Goal: Task Accomplishment & Management: Use online tool/utility

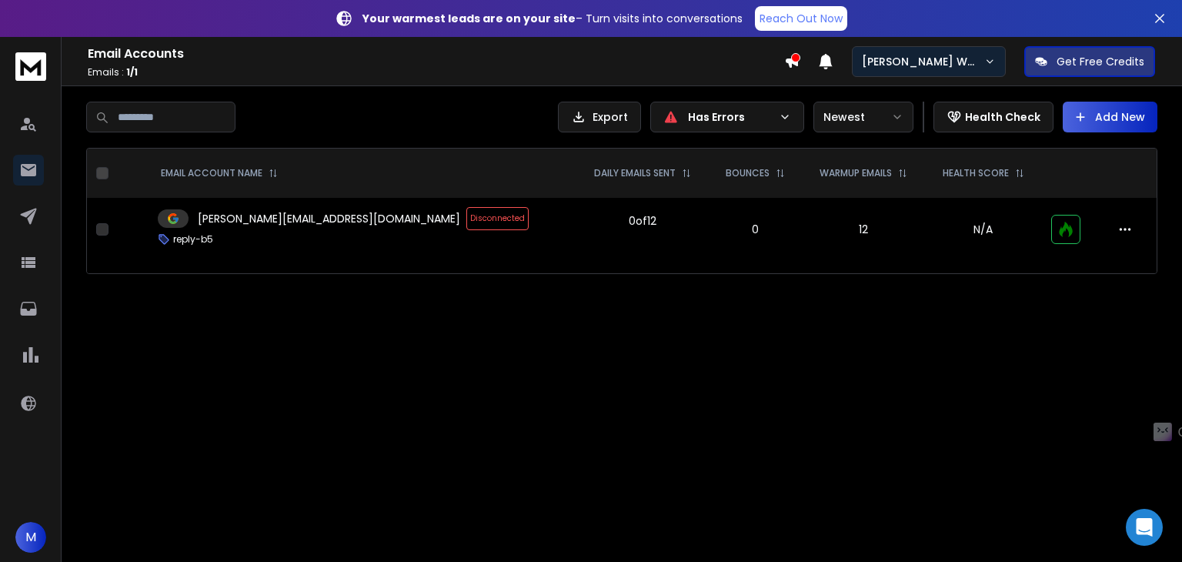
click at [890, 62] on p "[PERSON_NAME] Workspace" at bounding box center [923, 61] width 122 height 15
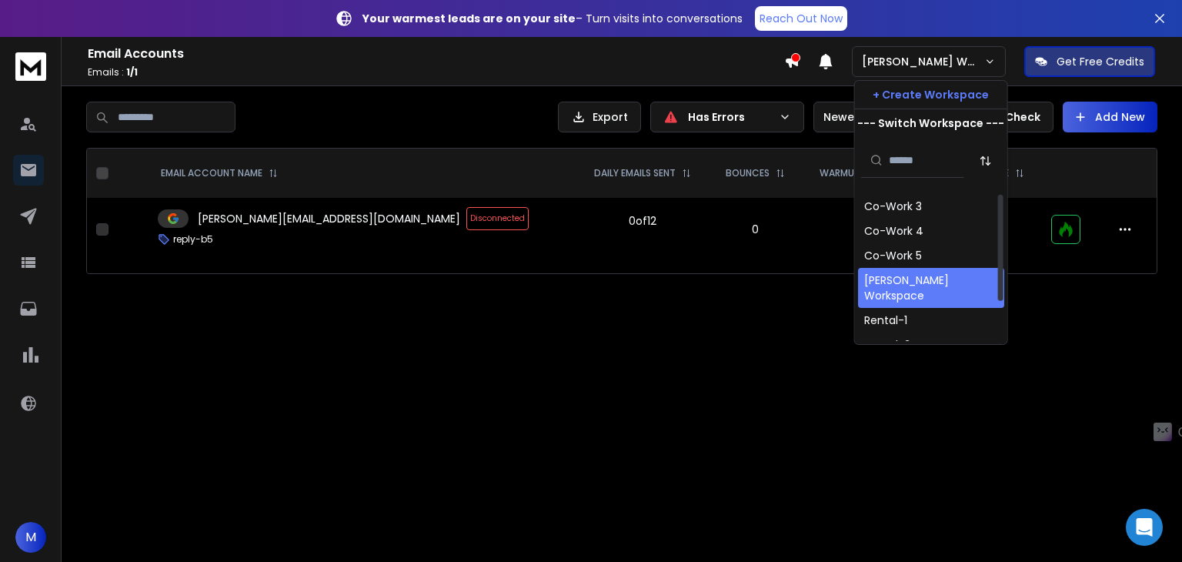
scroll to position [43, 0]
click at [900, 312] on div "Rental-1" at bounding box center [885, 319] width 43 height 15
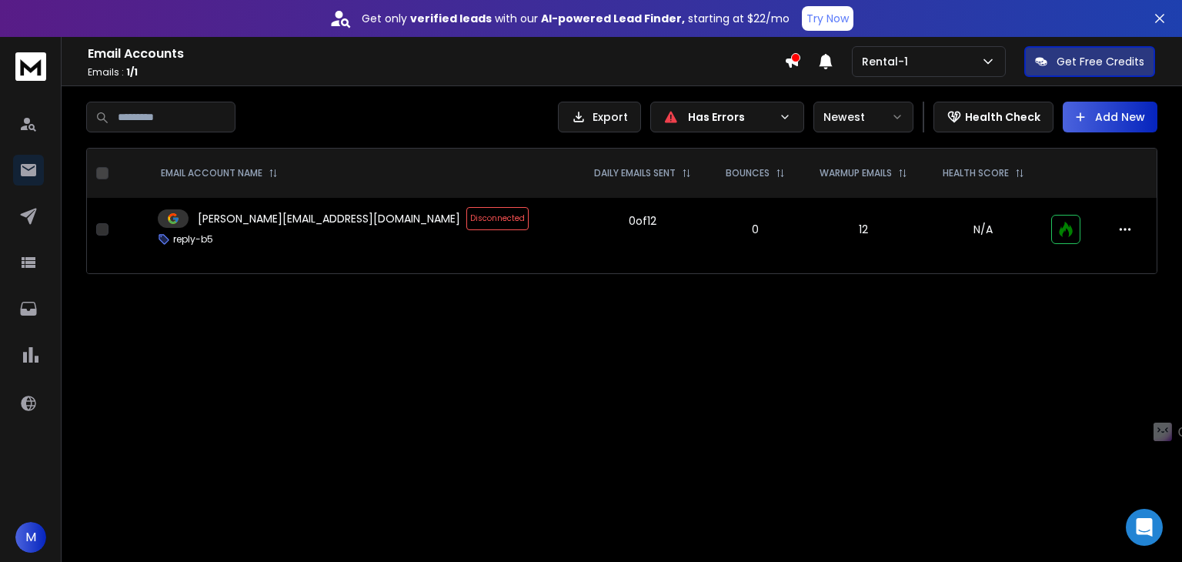
click at [700, 125] on div "Has Errors" at bounding box center [727, 117] width 154 height 31
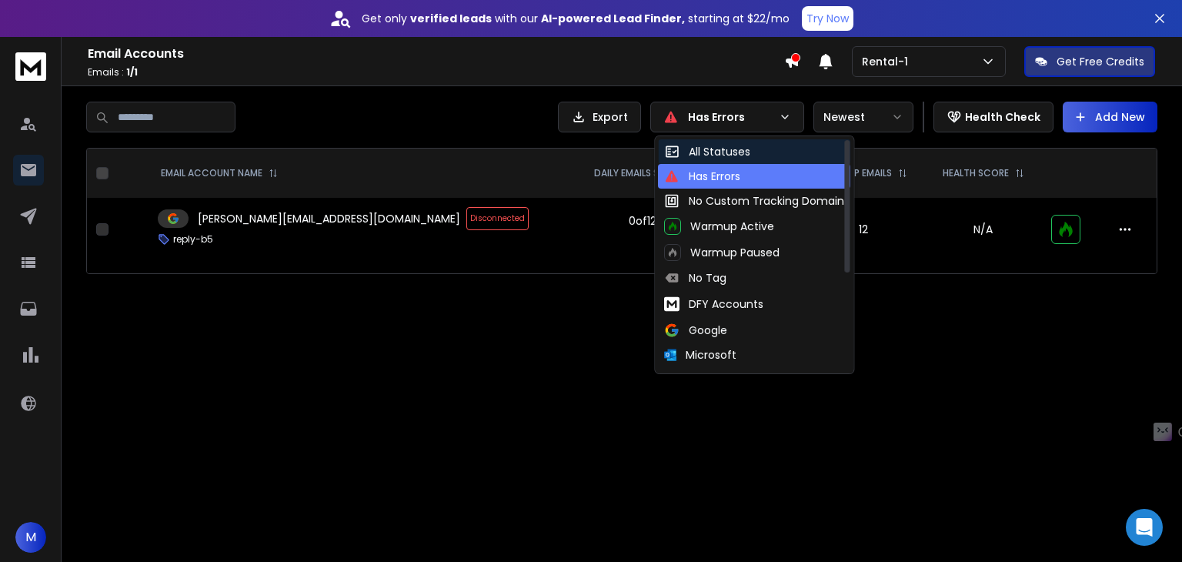
click at [700, 157] on div "All Statuses" at bounding box center [707, 151] width 86 height 15
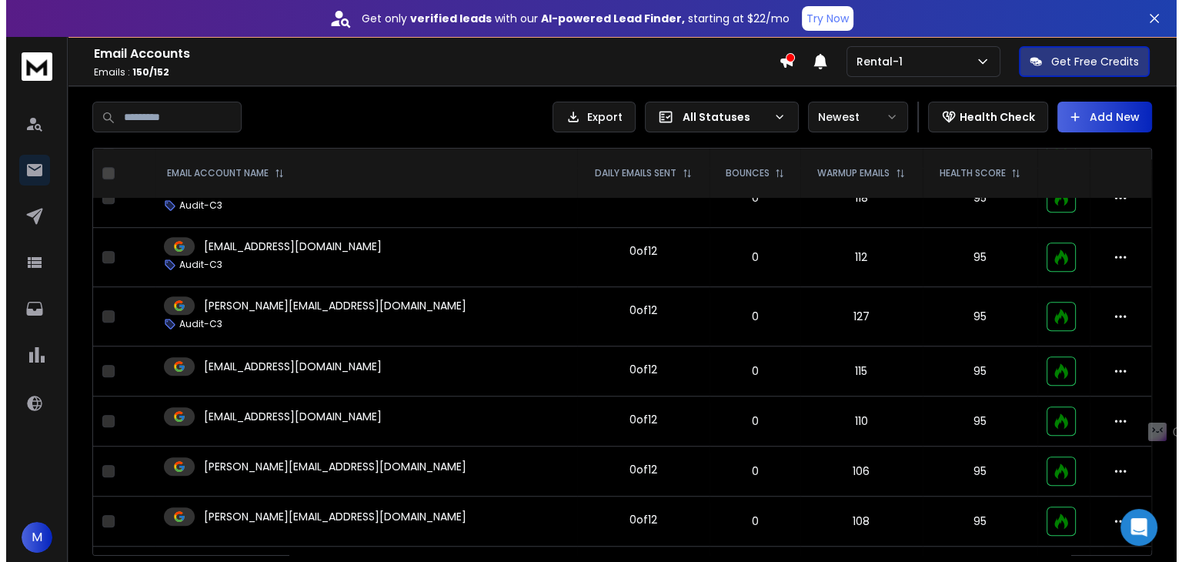
scroll to position [6831, 0]
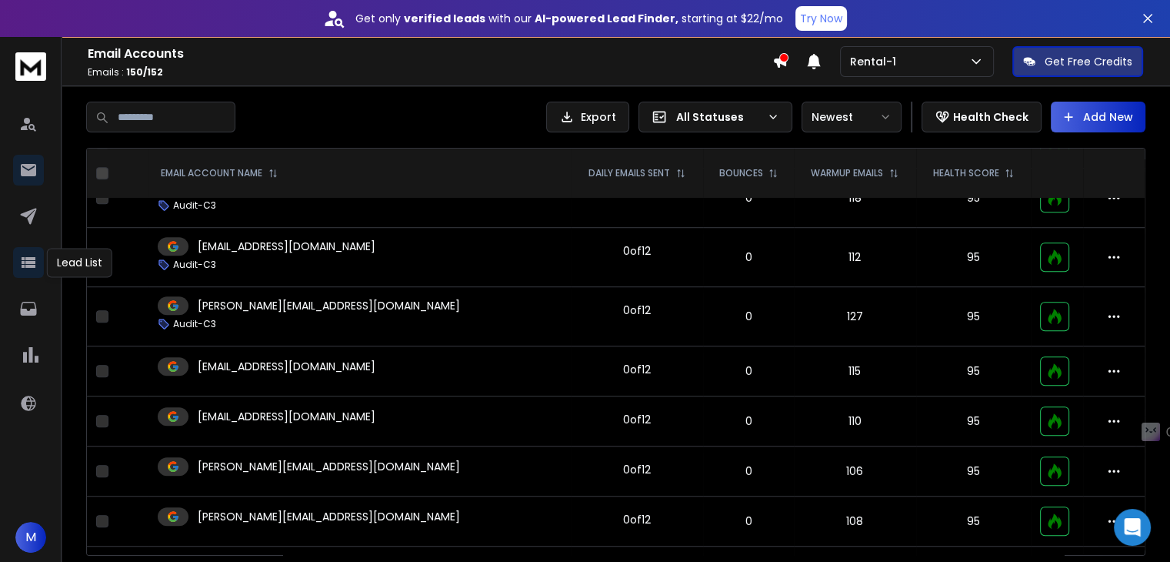
click at [26, 265] on icon at bounding box center [29, 262] width 14 height 11
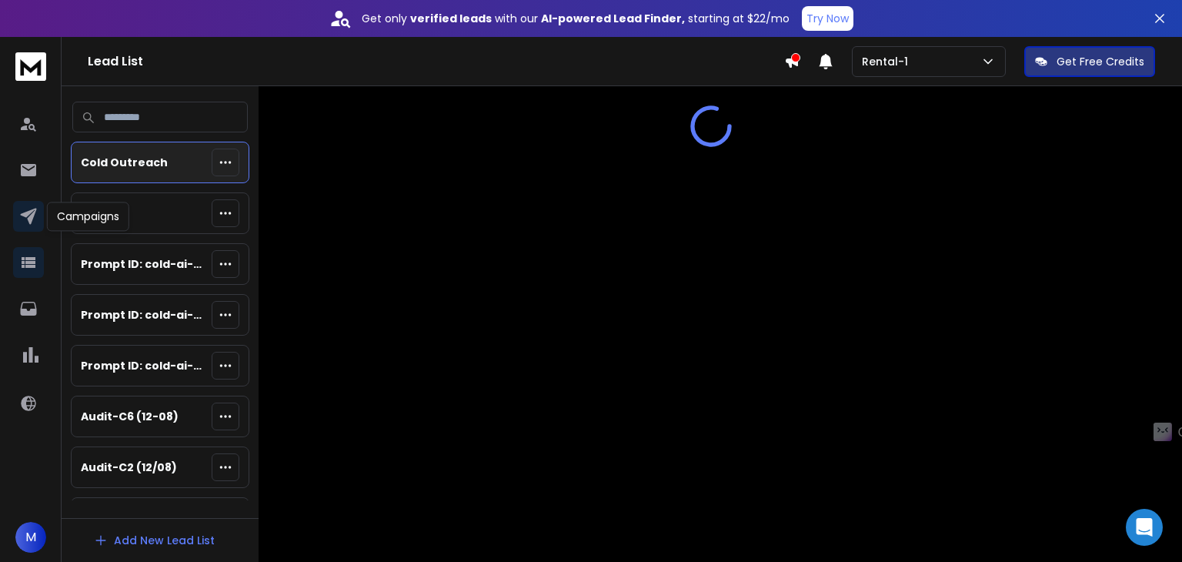
click at [16, 225] on link at bounding box center [28, 216] width 31 height 31
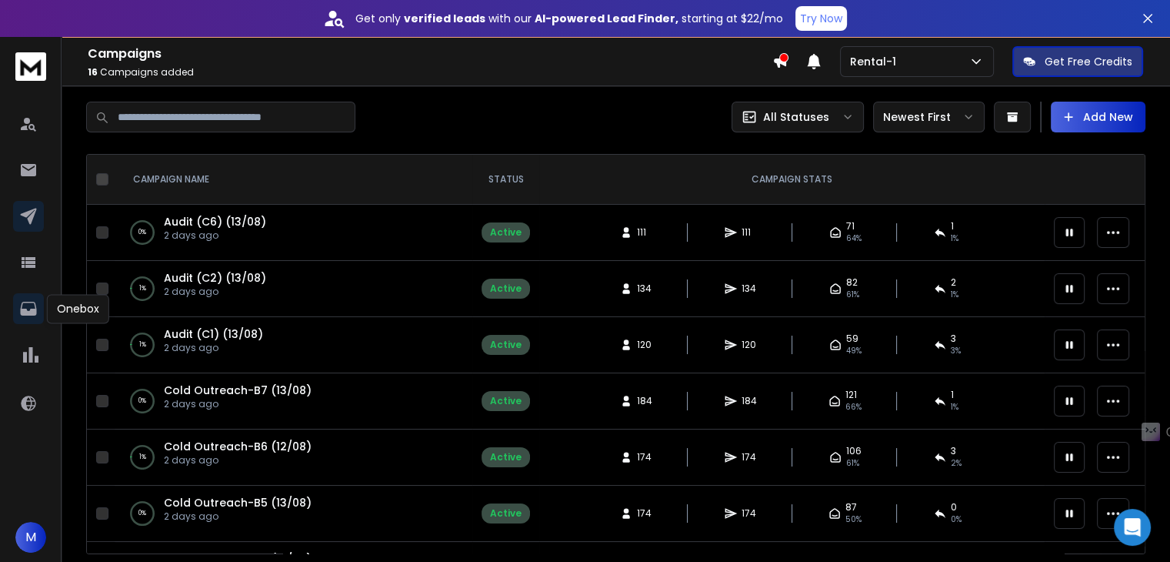
click at [21, 311] on icon at bounding box center [28, 309] width 16 height 14
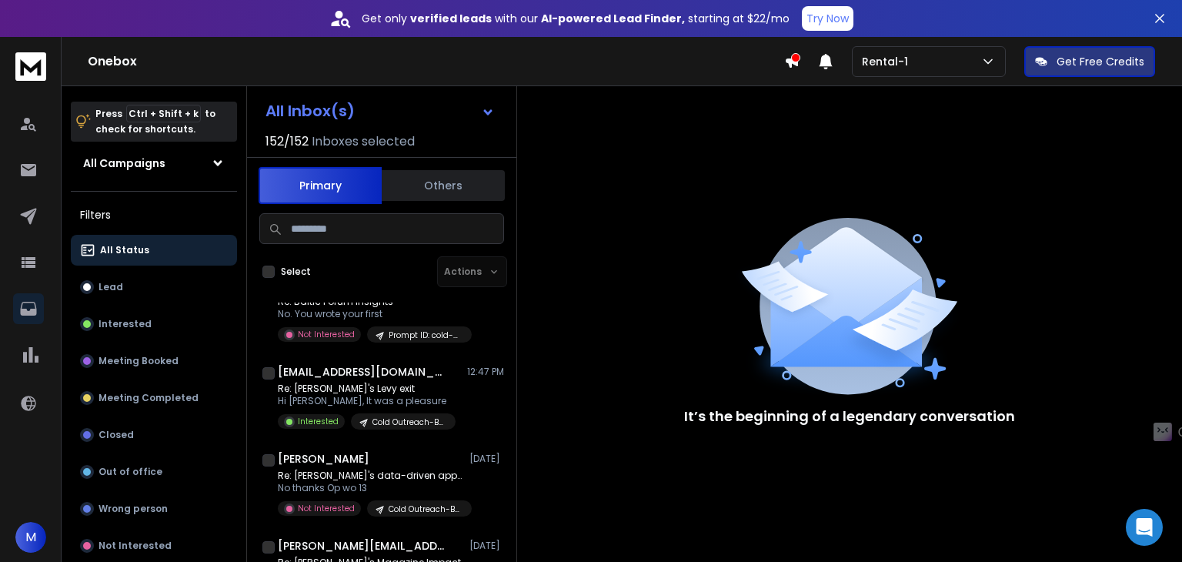
scroll to position [214, 0]
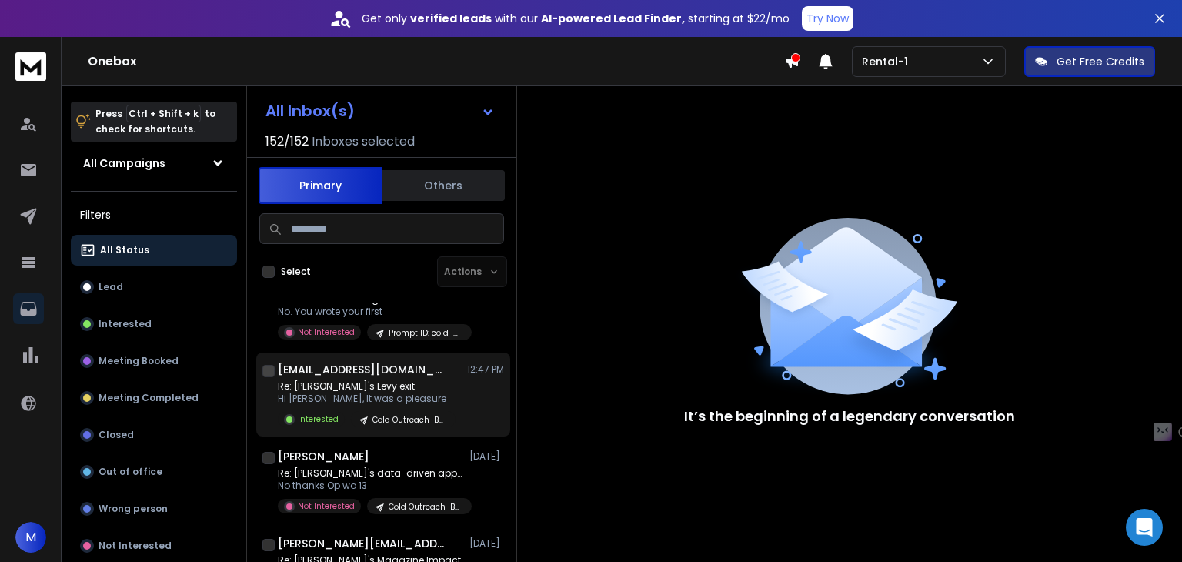
click at [433, 378] on div "jo@social-heaven.com 12:47 PM Re: Jo's Levy exit Hi Jo, It was a pleasure Inter…" at bounding box center [391, 394] width 226 height 65
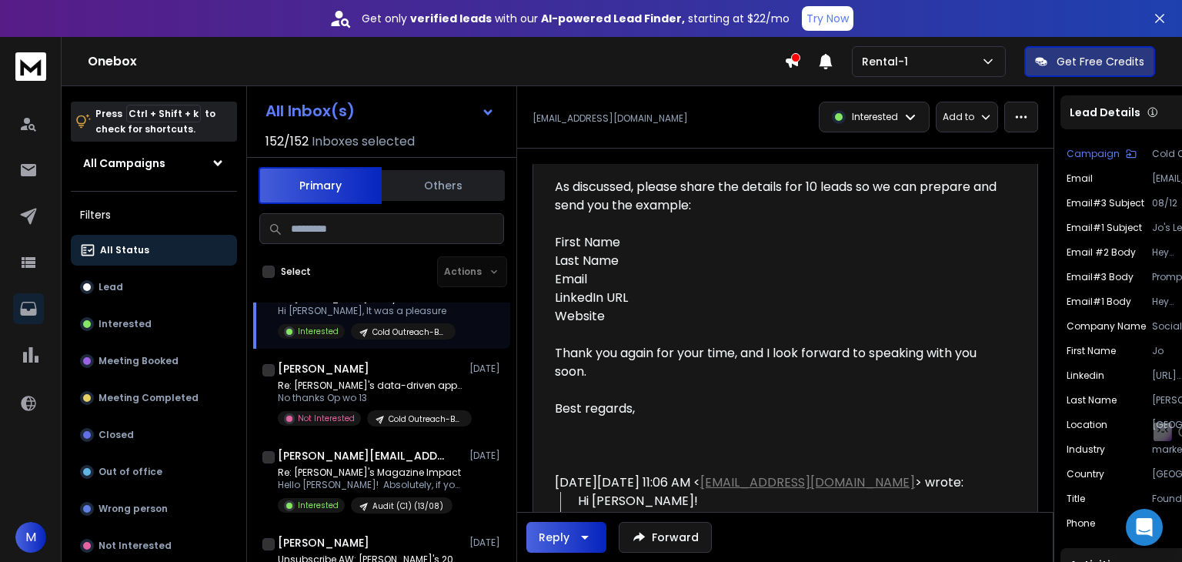
scroll to position [303, 0]
click at [122, 382] on button "Meeting Completed" at bounding box center [154, 397] width 166 height 31
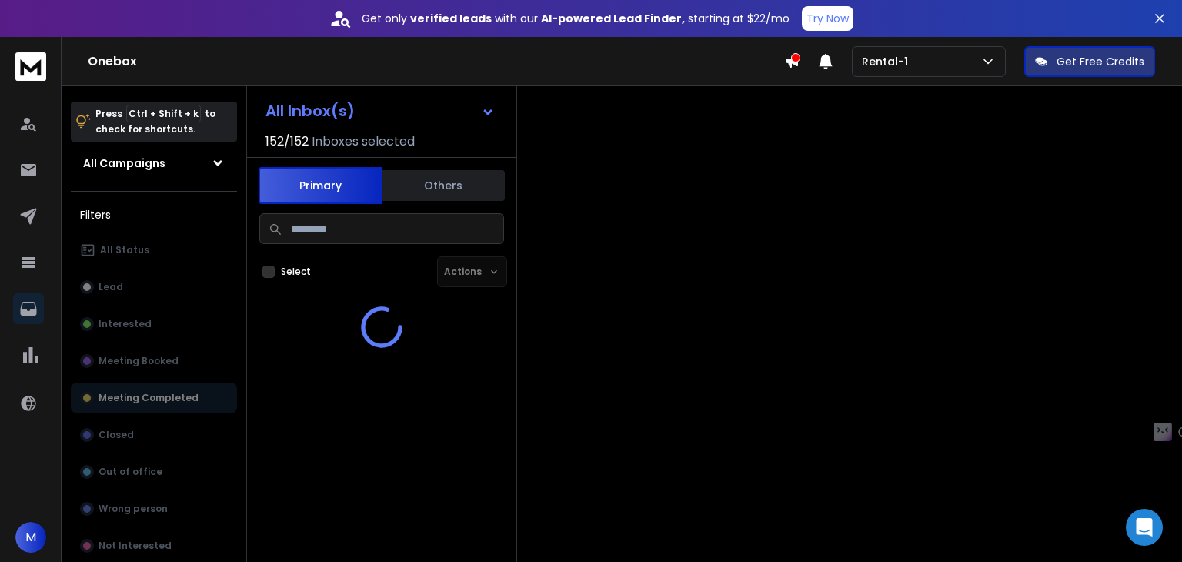
scroll to position [0, 0]
